Goal: Task Accomplishment & Management: Use online tool/utility

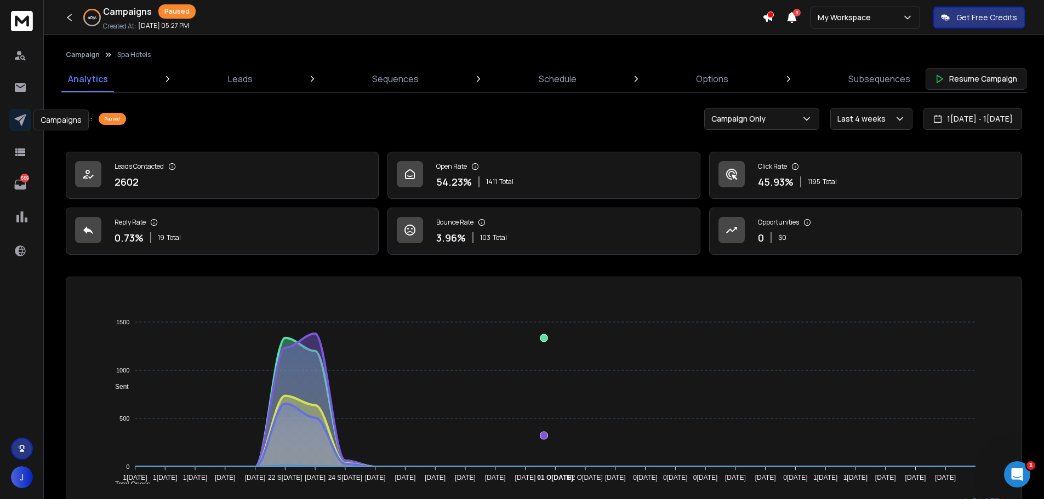
click at [20, 114] on icon at bounding box center [20, 119] width 13 height 13
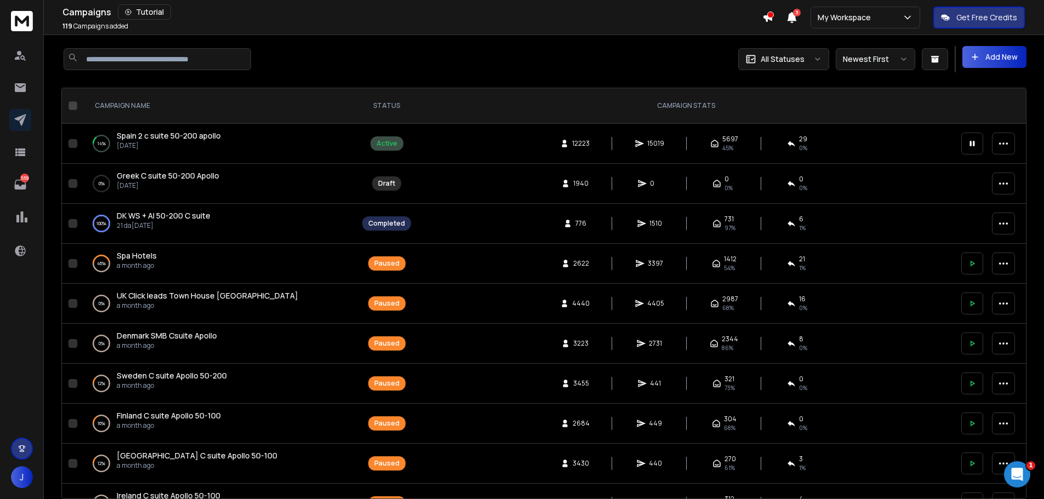
click at [193, 132] on span "Spain 2 c suite 50-200 apollo" at bounding box center [169, 135] width 104 height 10
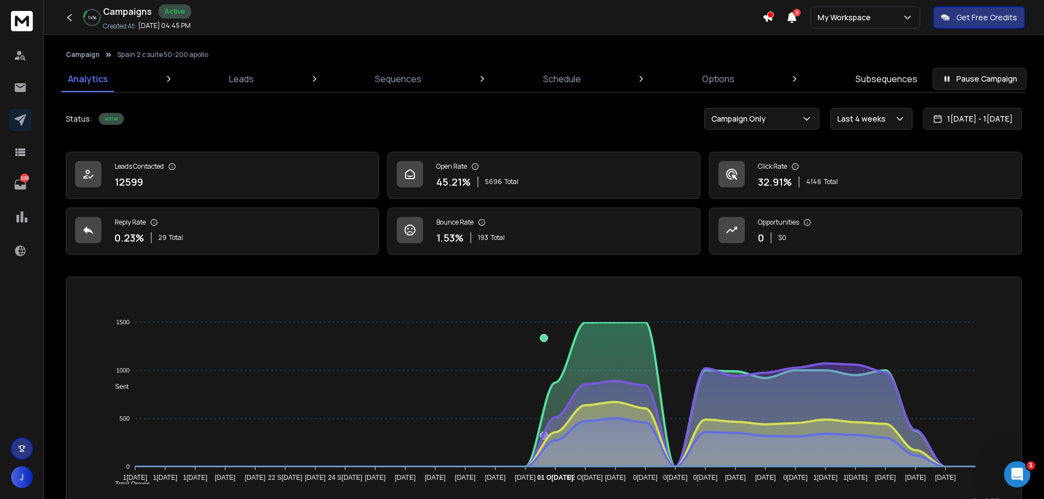
click at [877, 83] on p "Subsequences" at bounding box center [886, 78] width 62 height 13
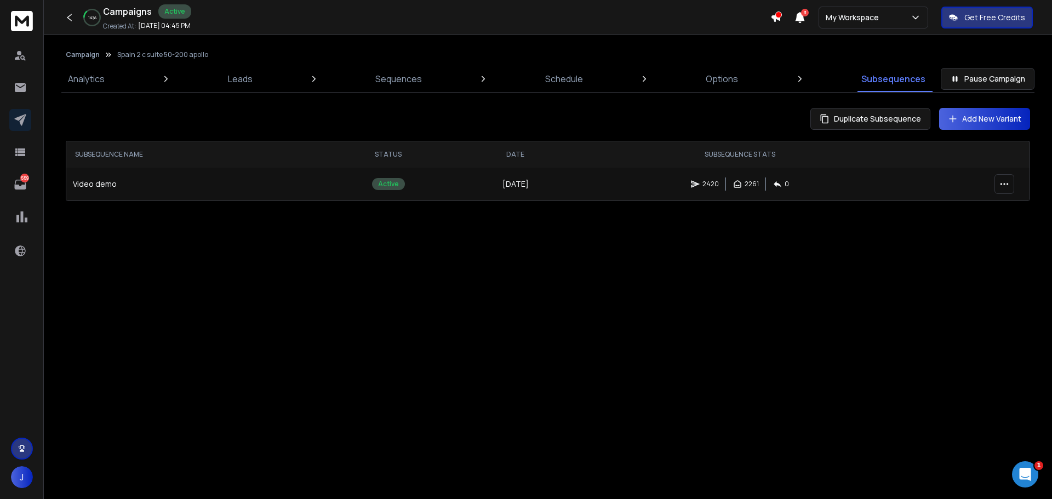
click at [90, 181] on td "Video demo" at bounding box center [193, 184] width 254 height 33
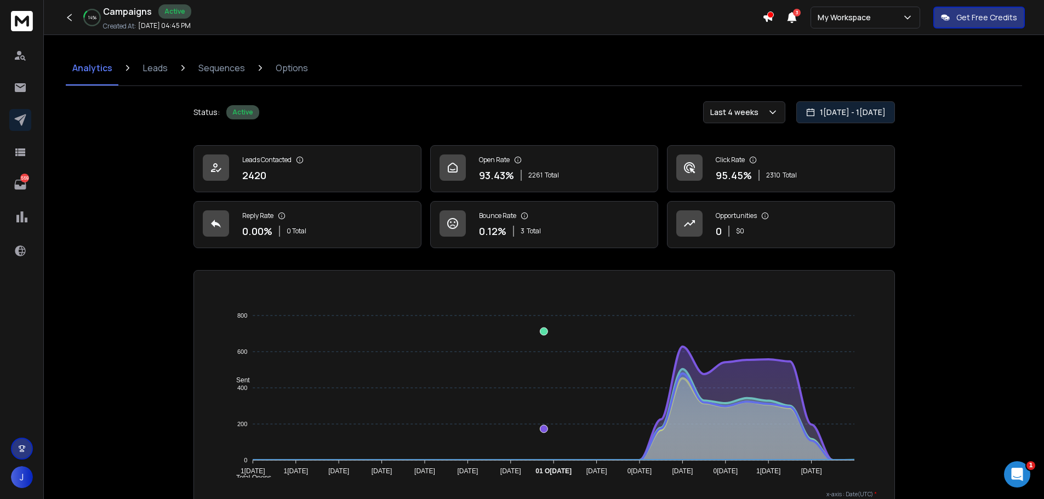
click at [805, 109] on button "1[DATE] - 1[DATE]" at bounding box center [845, 112] width 99 height 22
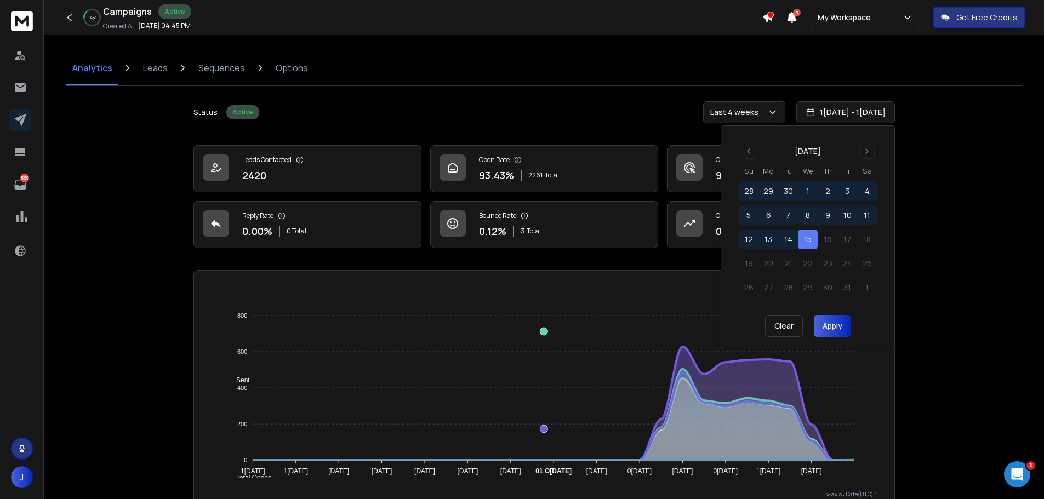
click at [808, 236] on button "15" at bounding box center [808, 240] width 20 height 20
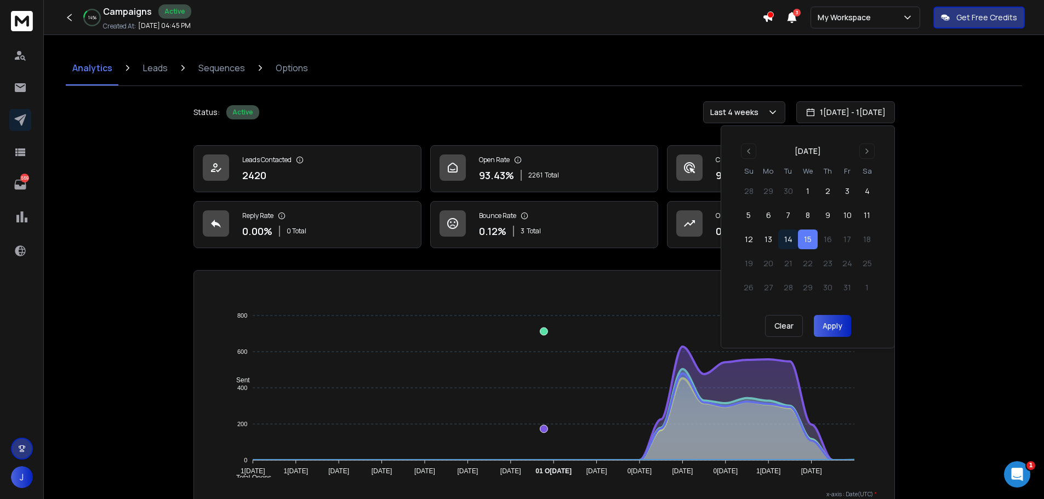
click at [786, 241] on button "14" at bounding box center [788, 240] width 20 height 20
click at [834, 327] on button "Apply" at bounding box center [832, 326] width 37 height 22
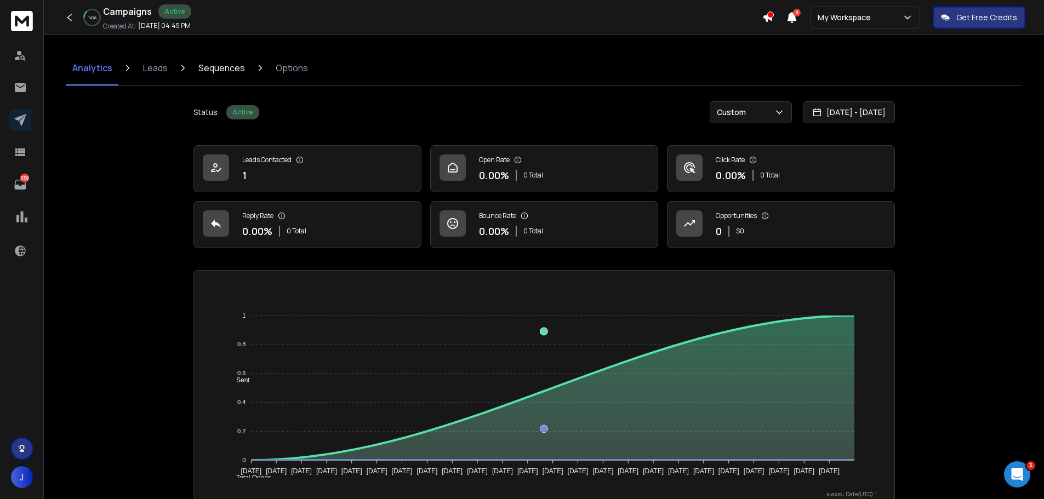
click at [204, 65] on p "Sequences" at bounding box center [221, 67] width 47 height 13
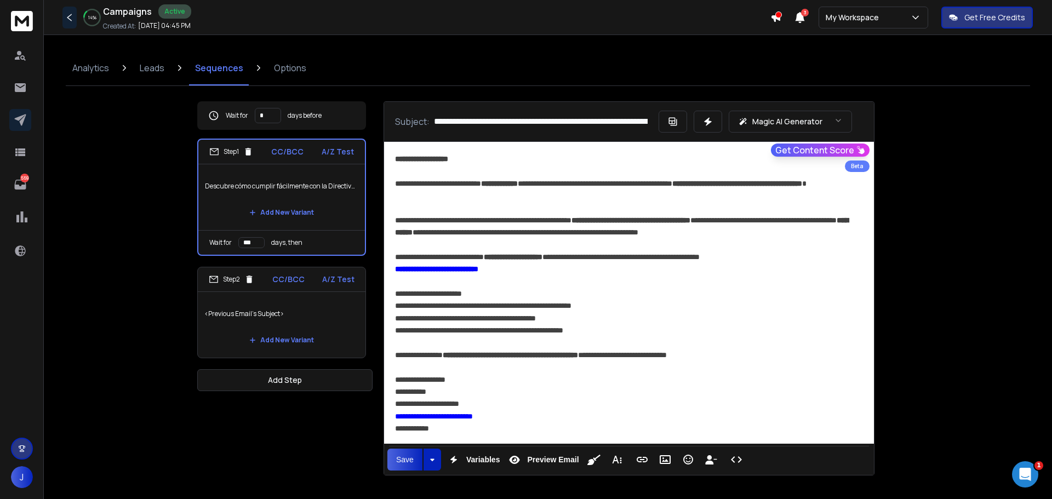
click at [68, 16] on icon at bounding box center [69, 17] width 4 height 7
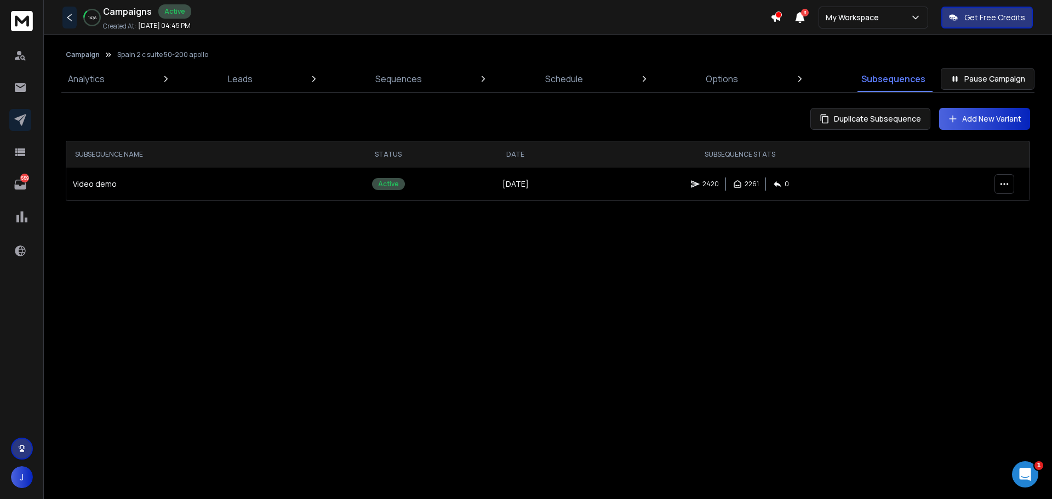
click at [69, 18] on icon at bounding box center [69, 17] width 4 height 7
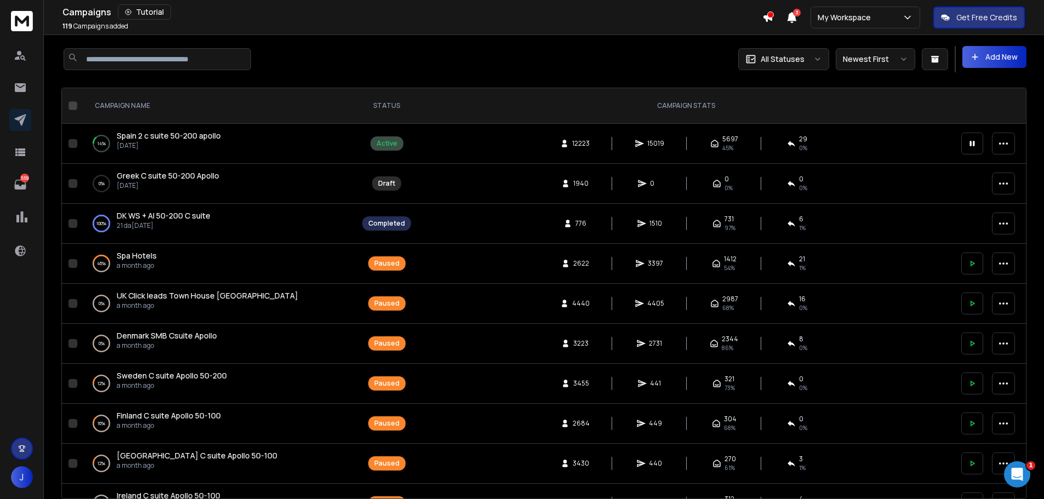
click at [209, 139] on span "Spain 2 c suite 50-200 apollo" at bounding box center [169, 135] width 104 height 10
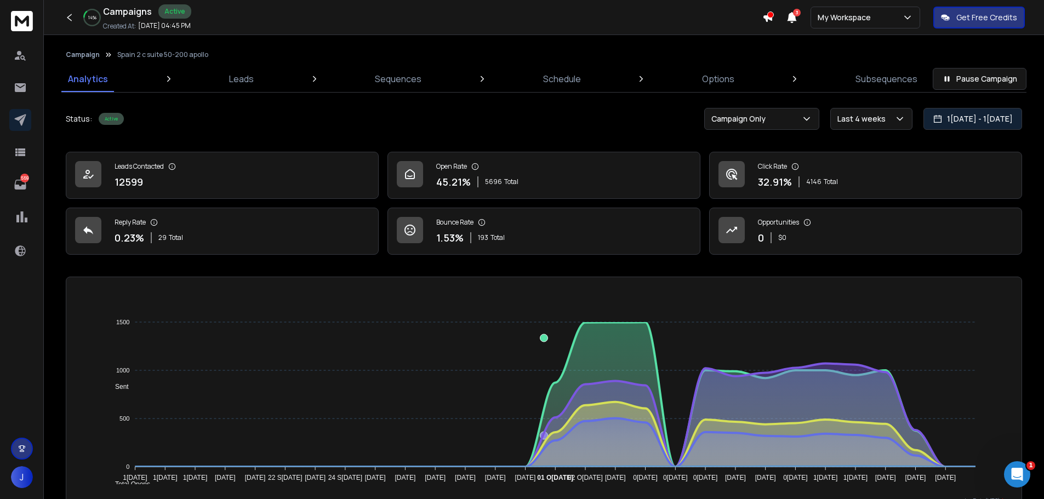
click at [954, 119] on button "1[DATE] - 1[DATE]" at bounding box center [972, 119] width 99 height 22
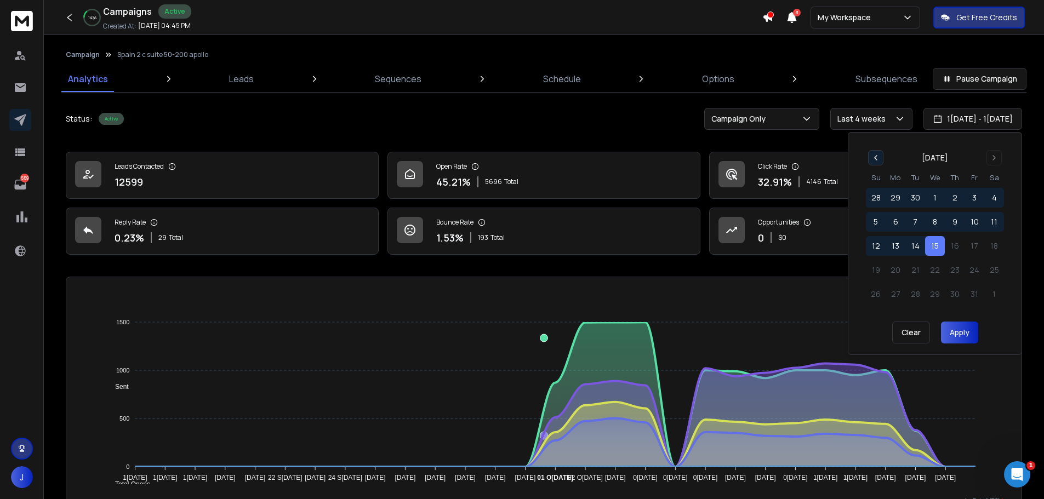
click at [875, 159] on icon "Go to previous month" at bounding box center [875, 157] width 9 height 9
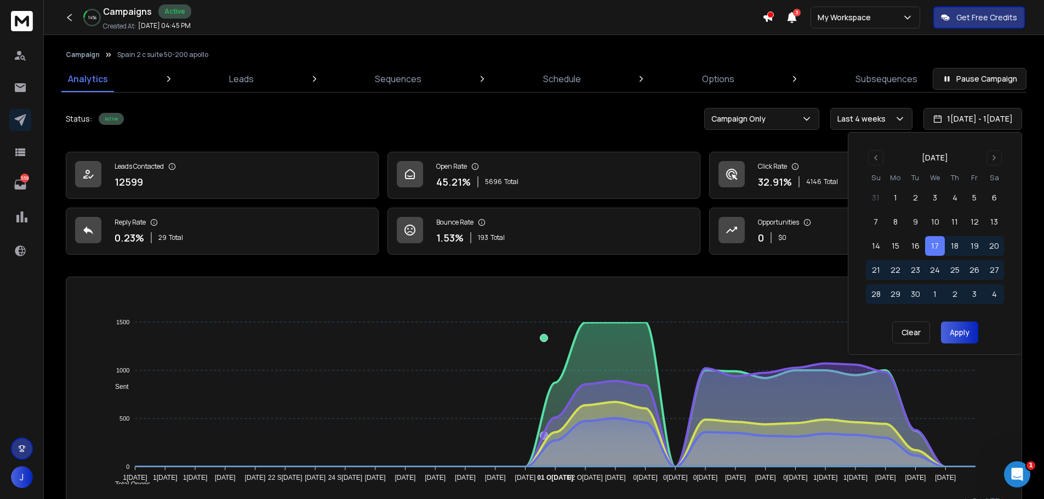
click at [915, 291] on button "30" at bounding box center [915, 294] width 20 height 20
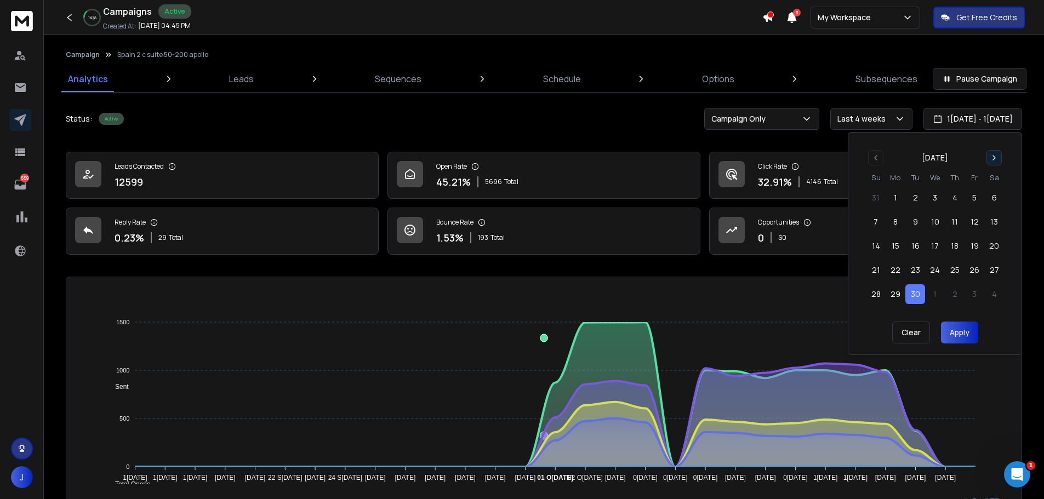
click at [994, 159] on icon "Go to next month" at bounding box center [993, 157] width 9 height 9
click at [872, 221] on button "5" at bounding box center [876, 222] width 20 height 20
click at [948, 331] on button "Apply" at bounding box center [959, 333] width 37 height 22
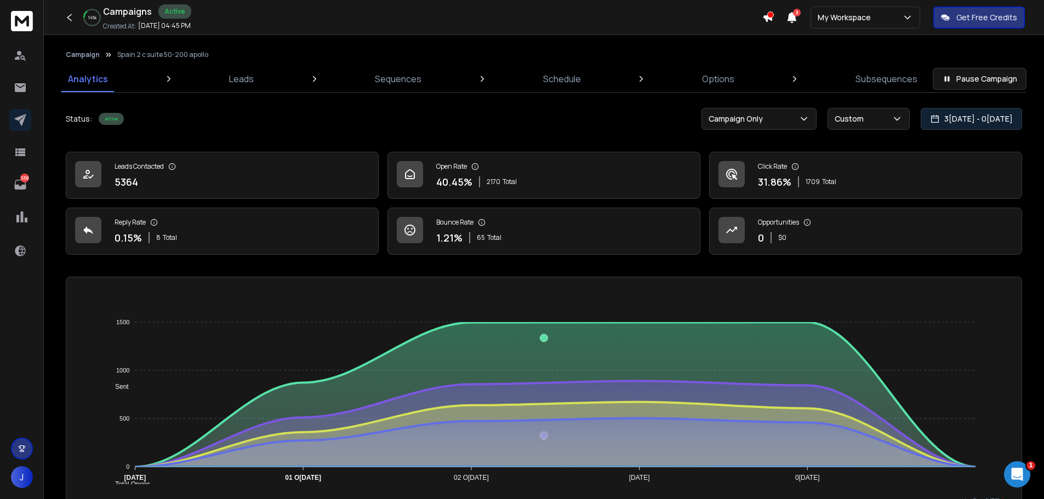
click at [928, 116] on button "3[DATE] - 0[DATE]" at bounding box center [970, 119] width 101 height 22
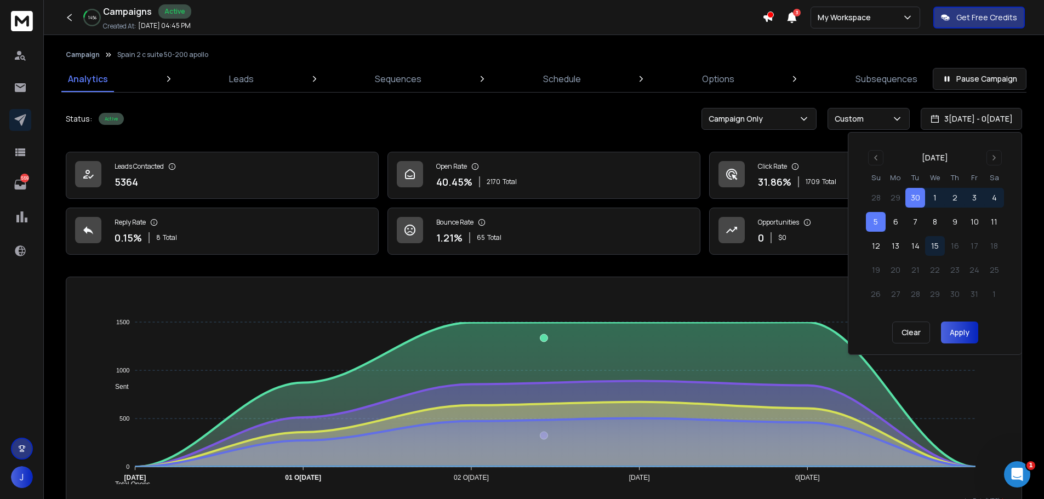
click at [957, 196] on button "2" at bounding box center [954, 198] width 20 height 20
click at [968, 330] on button "Apply" at bounding box center [959, 333] width 37 height 22
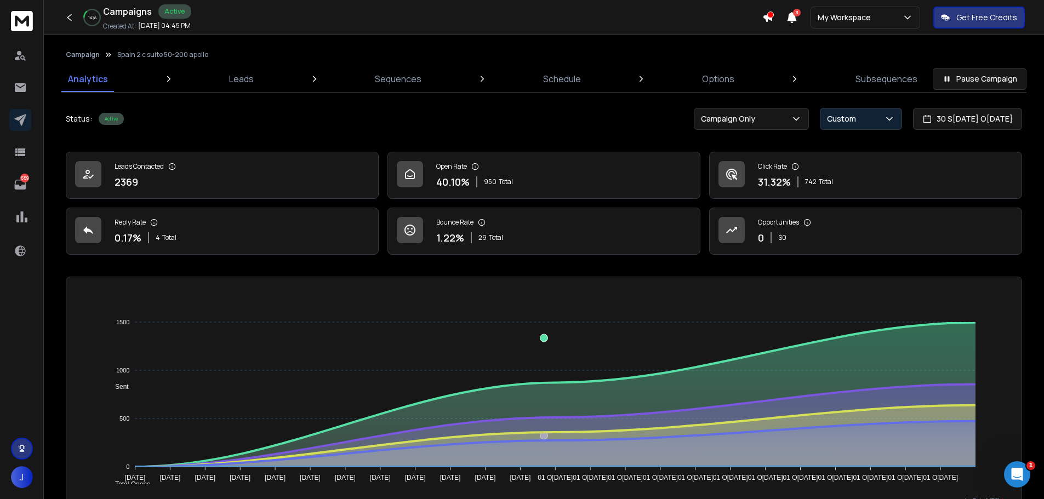
click at [884, 114] on icon "button" at bounding box center [889, 118] width 11 height 11
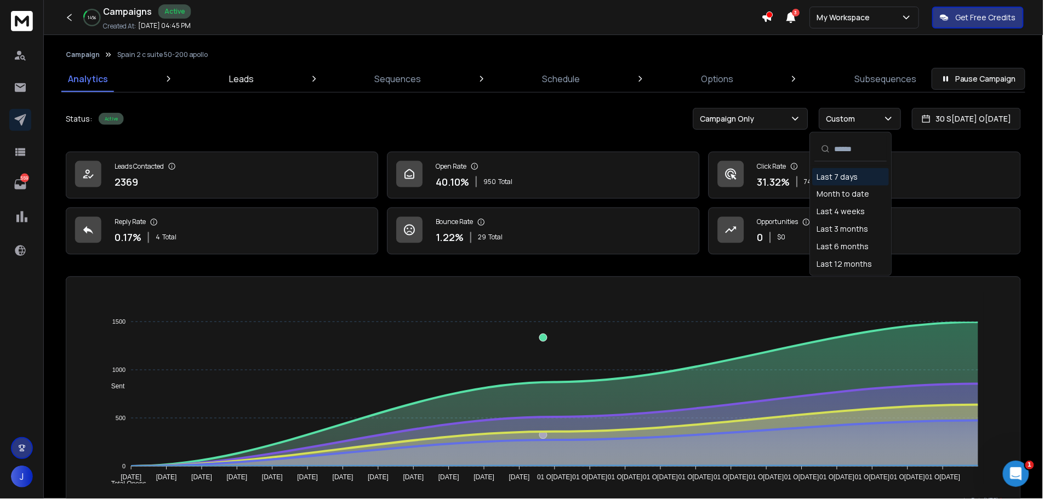
click at [256, 78] on link "Leads" at bounding box center [241, 79] width 38 height 26
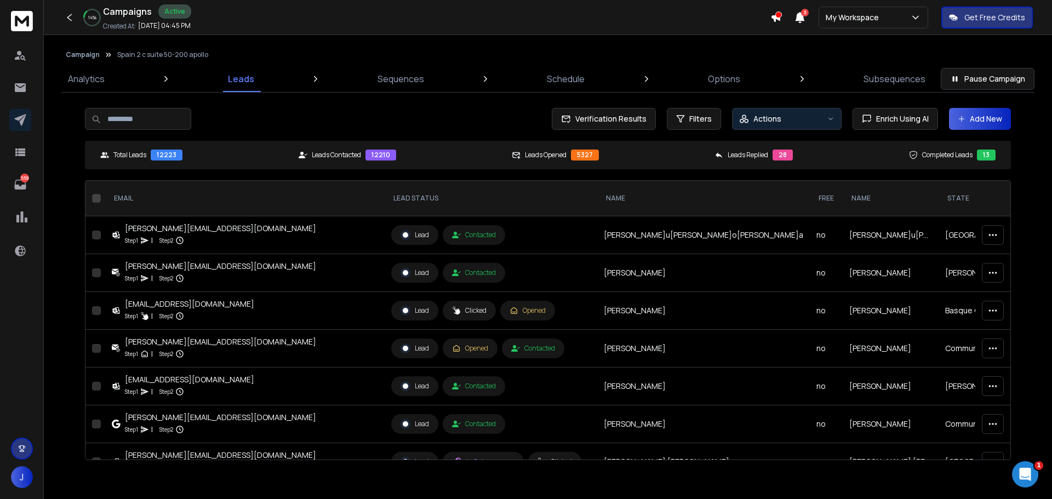
click at [827, 117] on icon "button" at bounding box center [831, 118] width 8 height 9
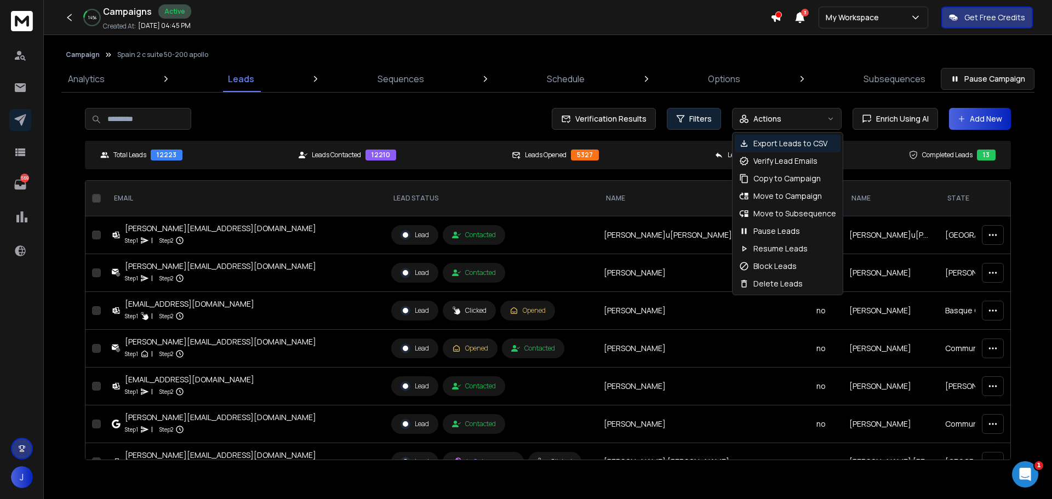
click at [695, 121] on span "Filters" at bounding box center [700, 118] width 22 height 11
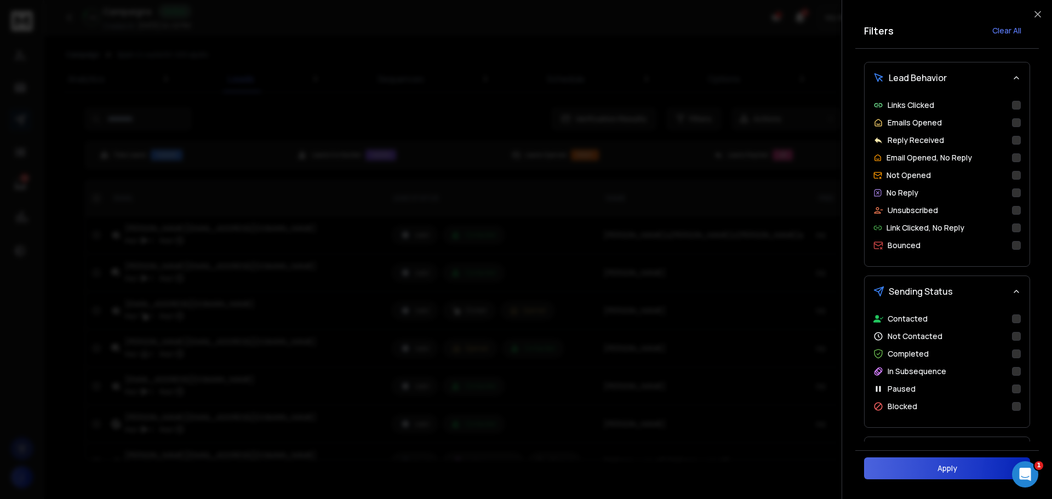
click at [1012, 102] on button "Links Clicked" at bounding box center [1016, 105] width 9 height 9
click at [970, 463] on button "Apply" at bounding box center [947, 468] width 166 height 22
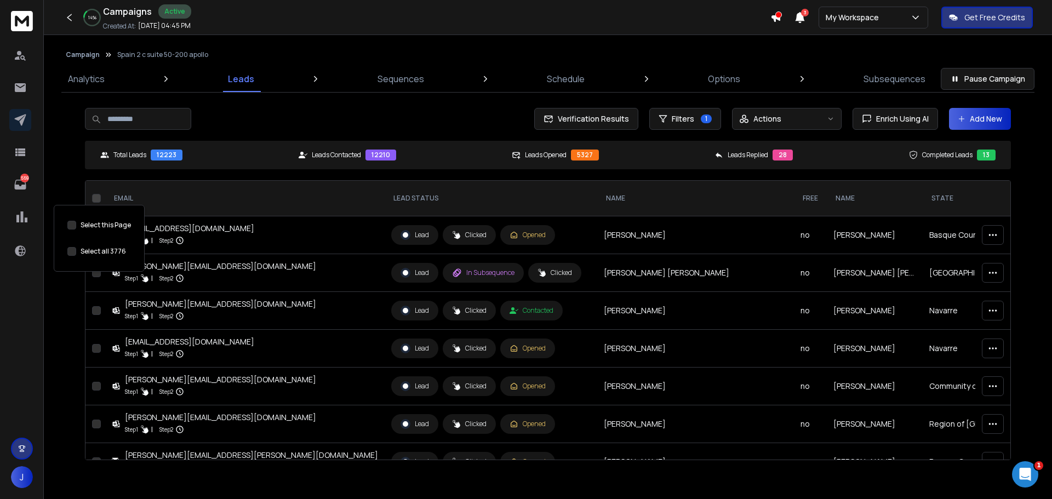
click at [71, 250] on button "Select this Page" at bounding box center [71, 251] width 9 height 9
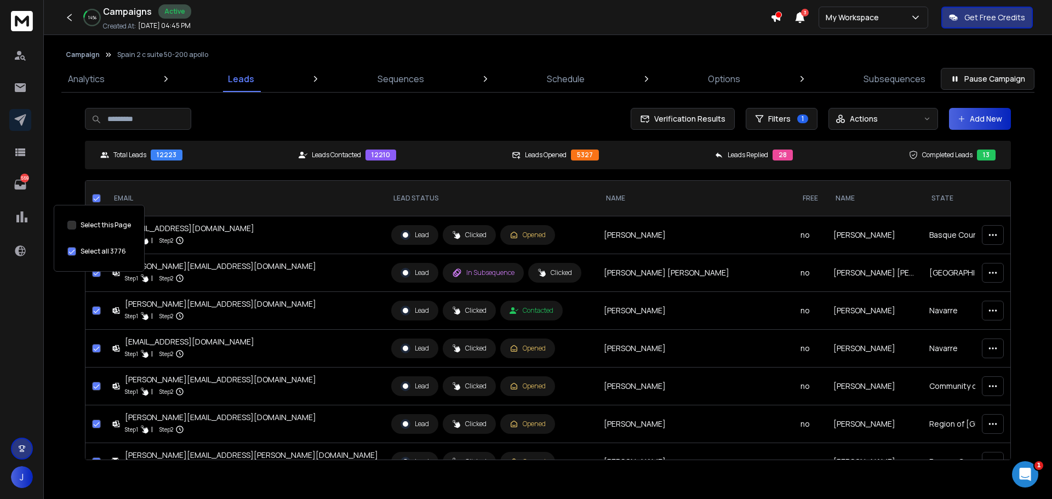
click at [96, 197] on button "Select this Page" at bounding box center [96, 198] width 9 height 9
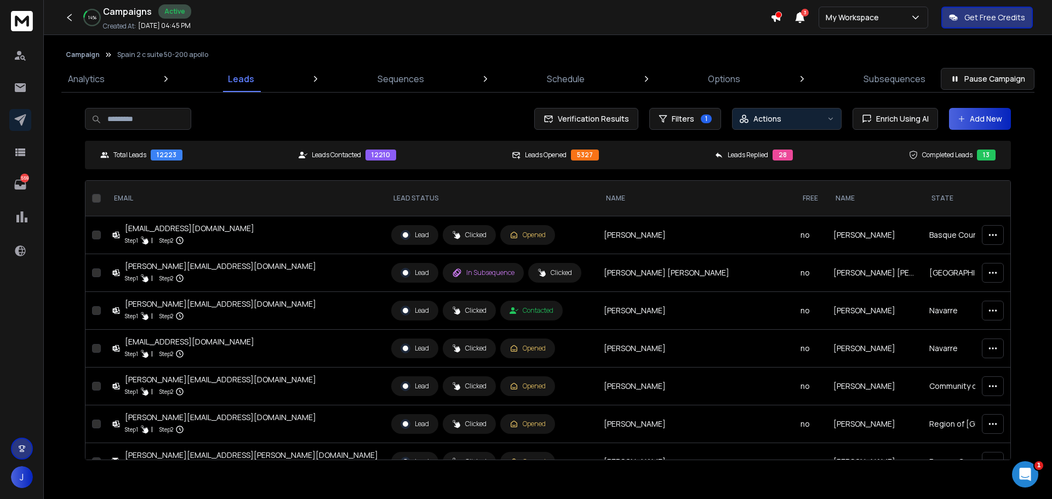
click at [831, 118] on icon "button" at bounding box center [831, 118] width 8 height 9
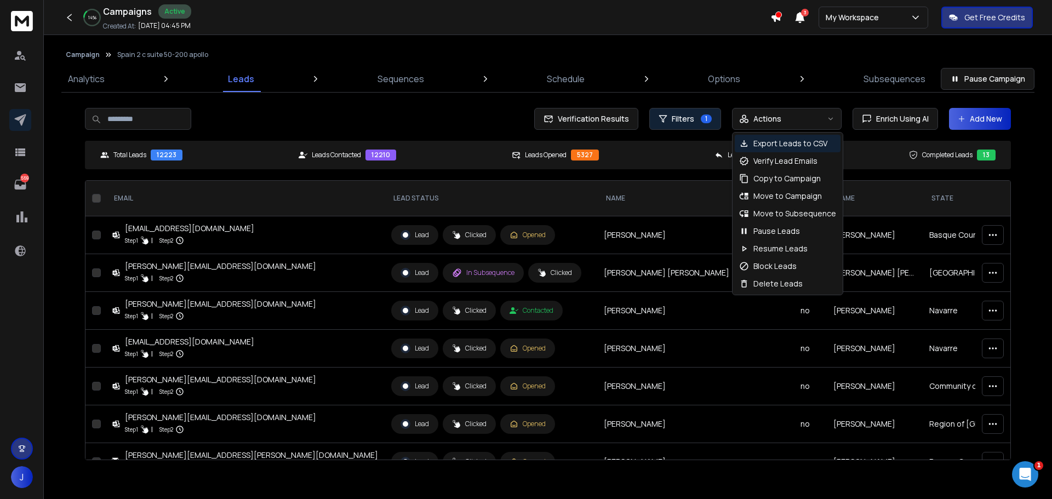
click at [689, 119] on span "Filters" at bounding box center [683, 118] width 22 height 11
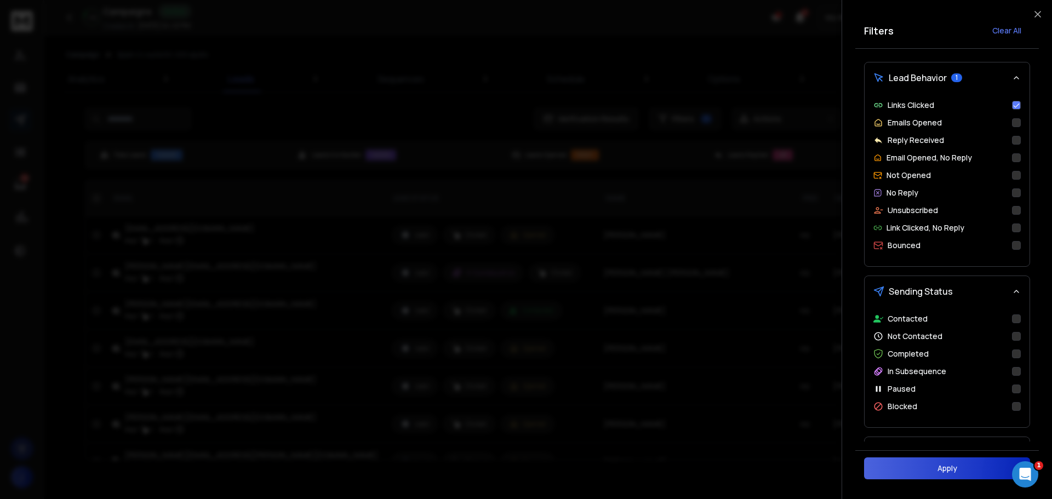
click at [1012, 375] on button "In Subsequence" at bounding box center [1016, 371] width 9 height 9
click at [960, 463] on button "Apply" at bounding box center [947, 468] width 166 height 22
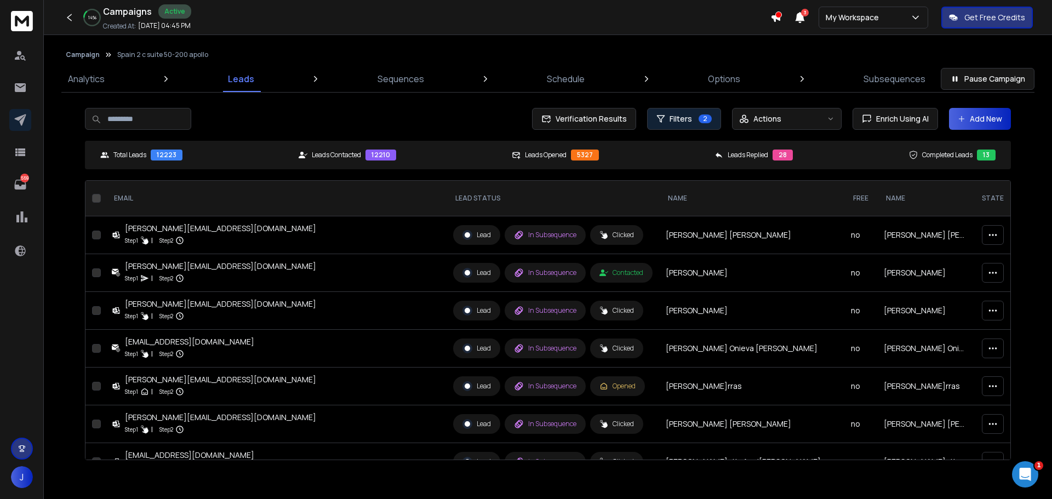
click at [687, 113] on button "Filters 2" at bounding box center [684, 119] width 74 height 22
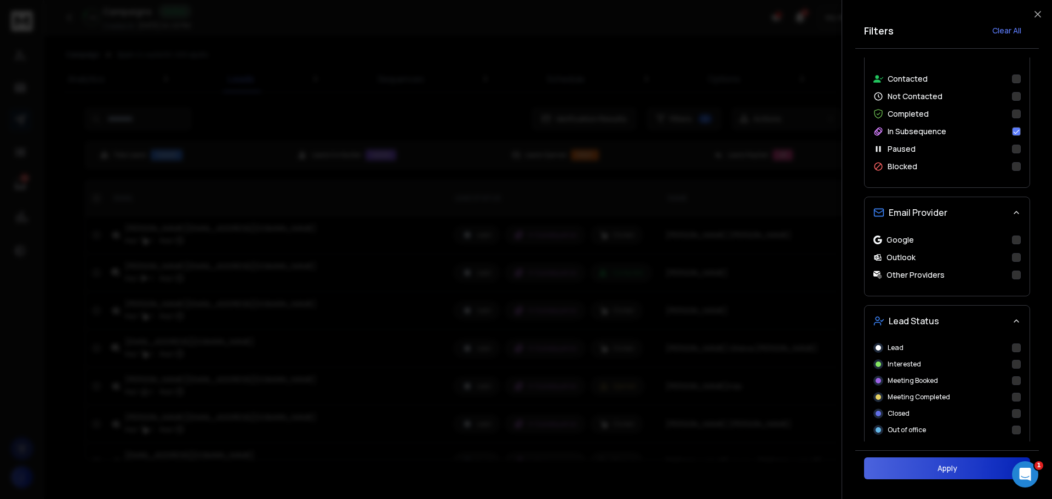
scroll to position [156, 0]
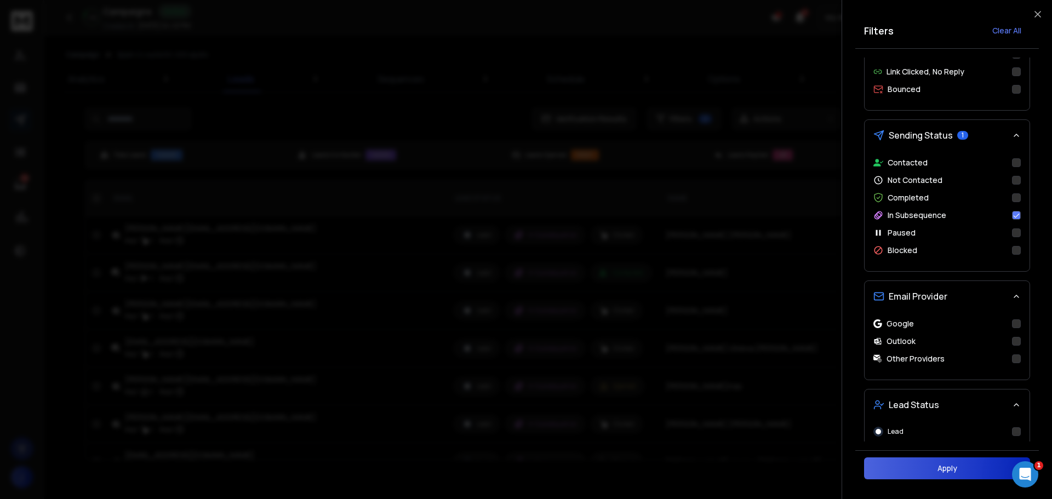
click at [1012, 214] on button "In Subsequence" at bounding box center [1016, 215] width 9 height 9
click at [956, 468] on button "Apply" at bounding box center [947, 468] width 166 height 22
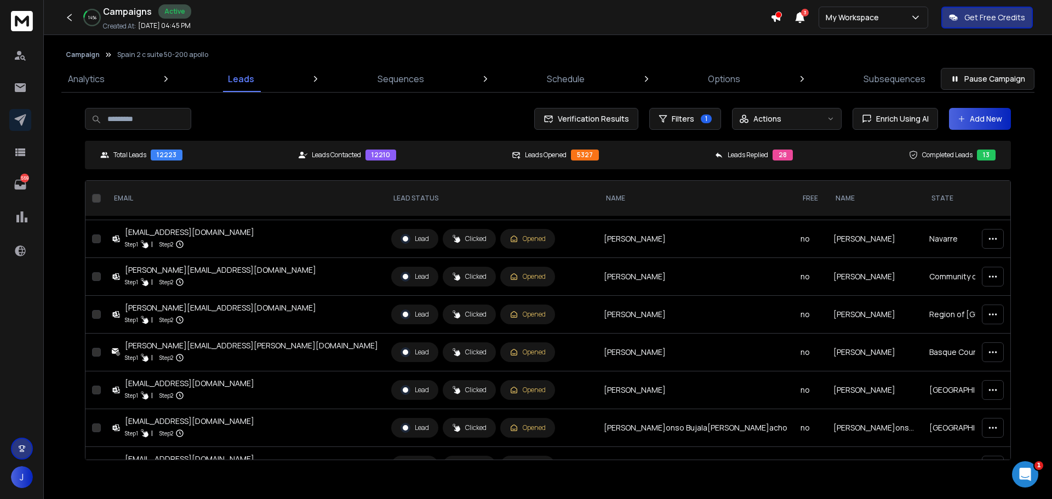
scroll to position [0, 0]
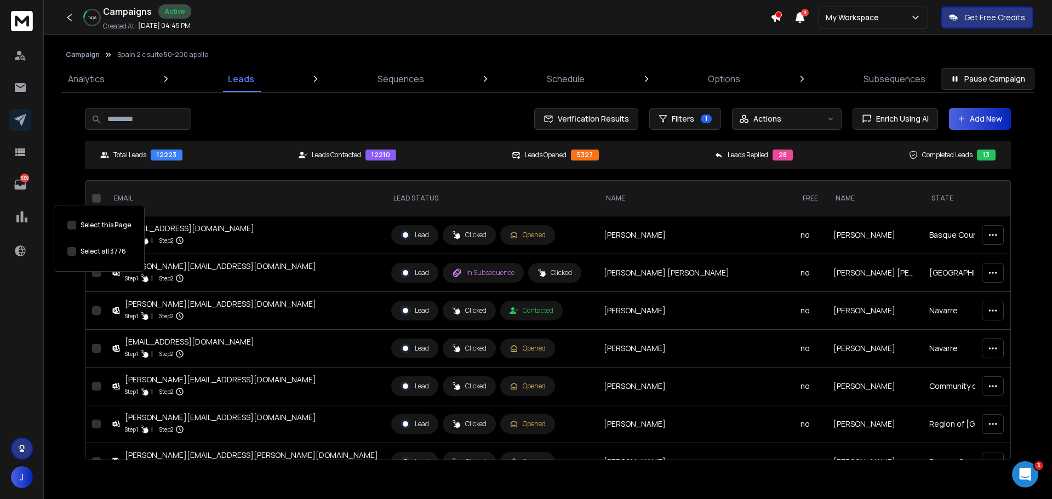
click at [70, 249] on button "Select this Page" at bounding box center [71, 251] width 9 height 9
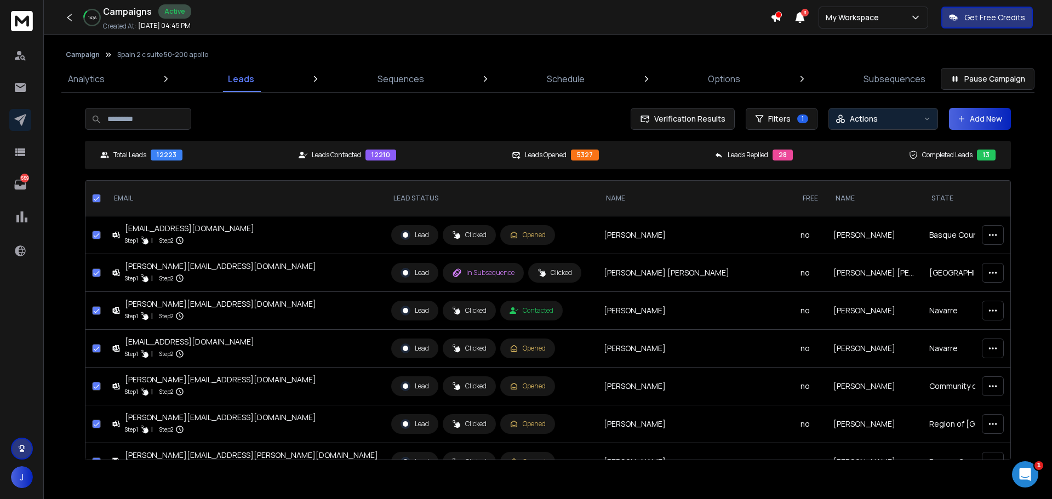
click at [873, 119] on p "Actions" at bounding box center [864, 118] width 28 height 11
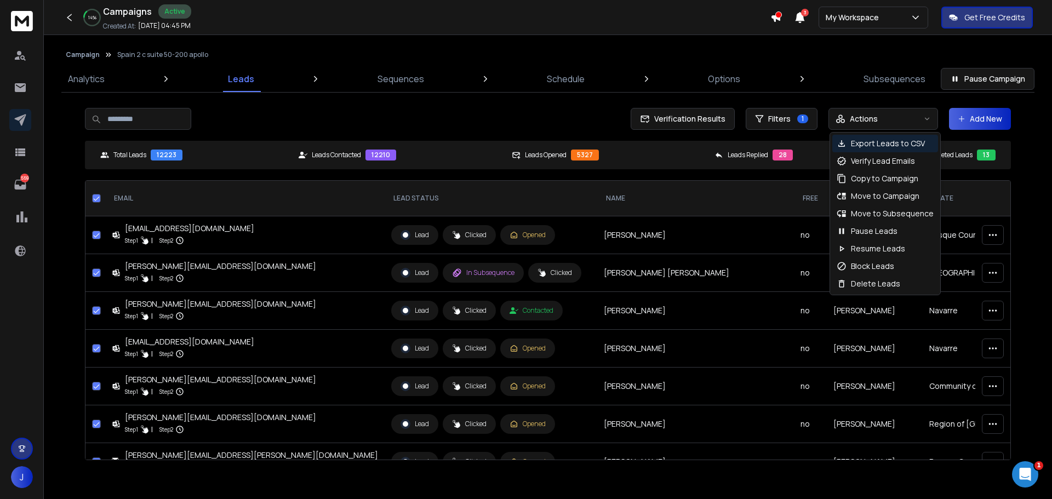
click at [446, 130] on div "Verification Results Filters 1 Actions Add New Total Leads 12223 Leads Contacte…" at bounding box center [548, 278] width 926 height 341
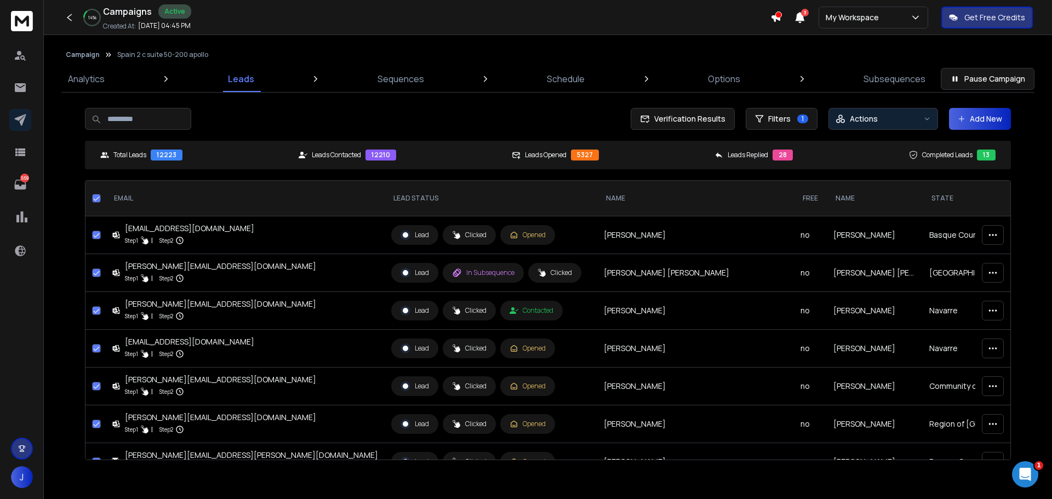
click at [867, 116] on p "Actions" at bounding box center [864, 118] width 28 height 11
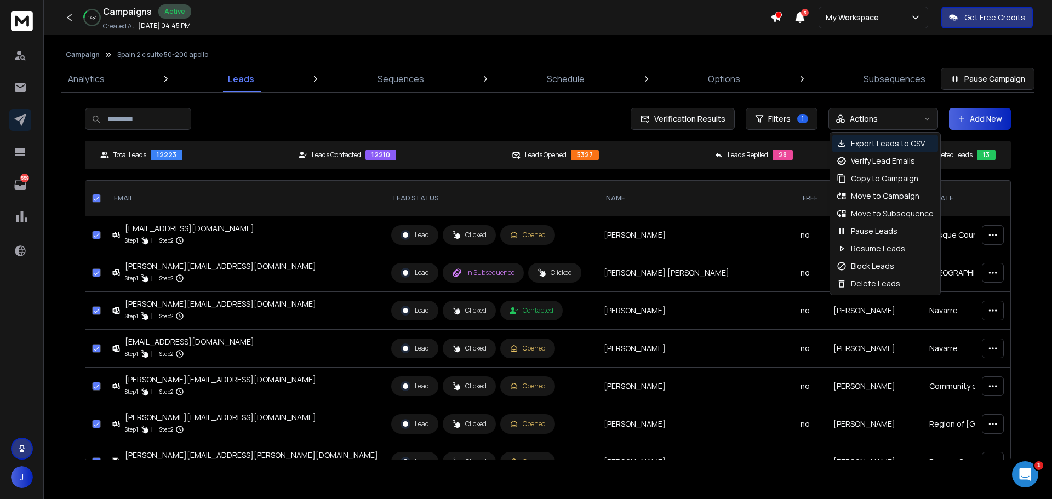
click at [884, 141] on p "Export Leads to CSV" at bounding box center [888, 143] width 74 height 11
